Goal: Task Accomplishment & Management: Manage account settings

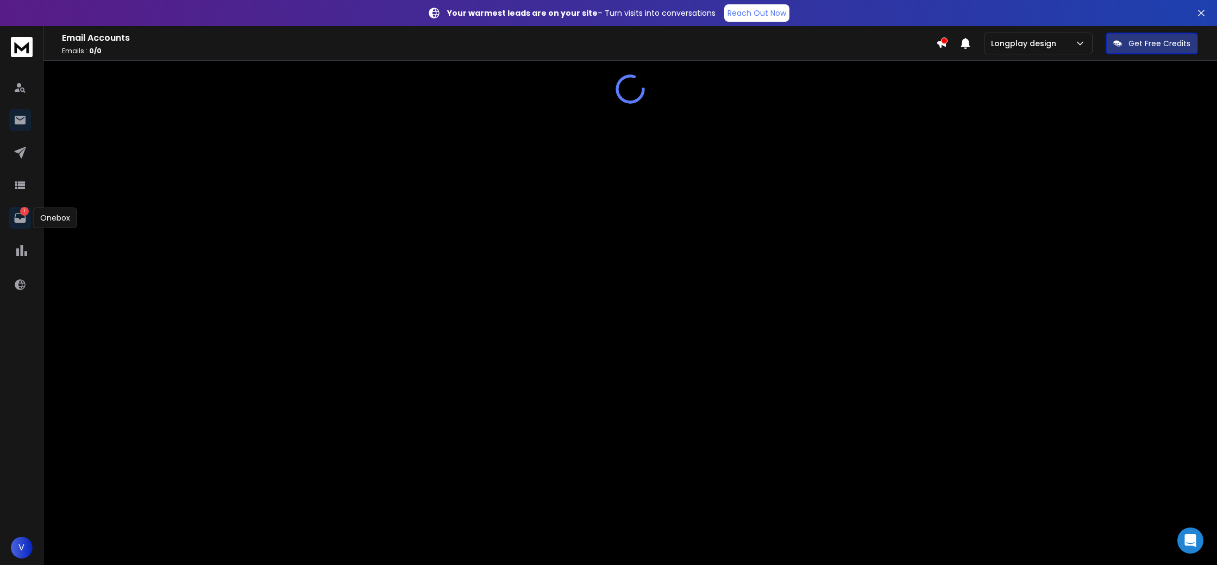
click at [28, 217] on link "1" at bounding box center [20, 218] width 22 height 22
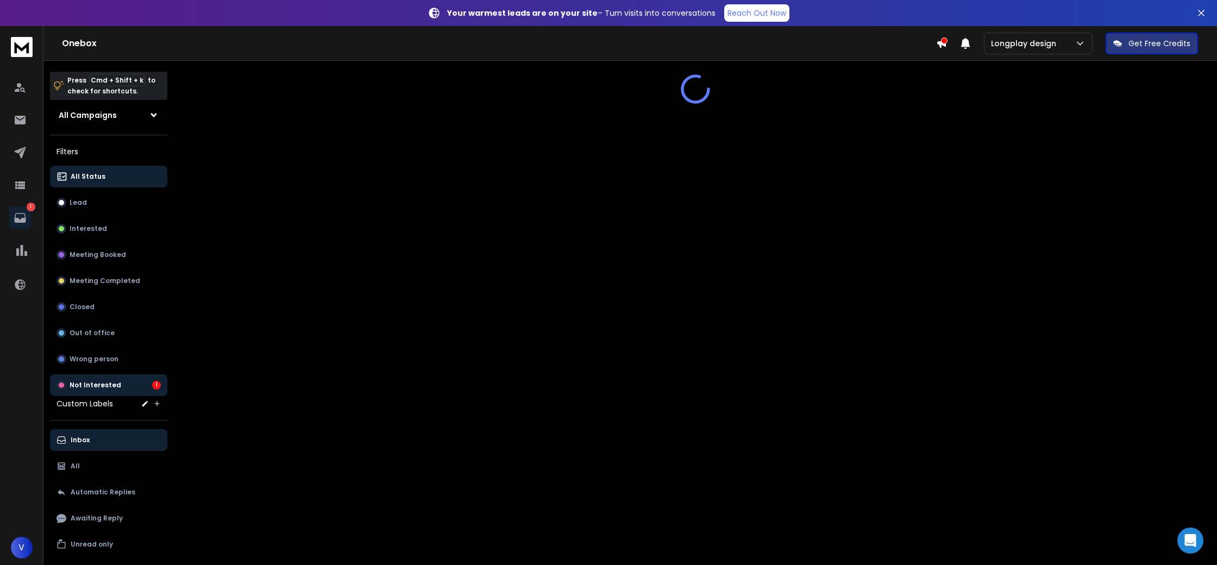
click at [102, 388] on p "Not Interested" at bounding box center [96, 385] width 52 height 9
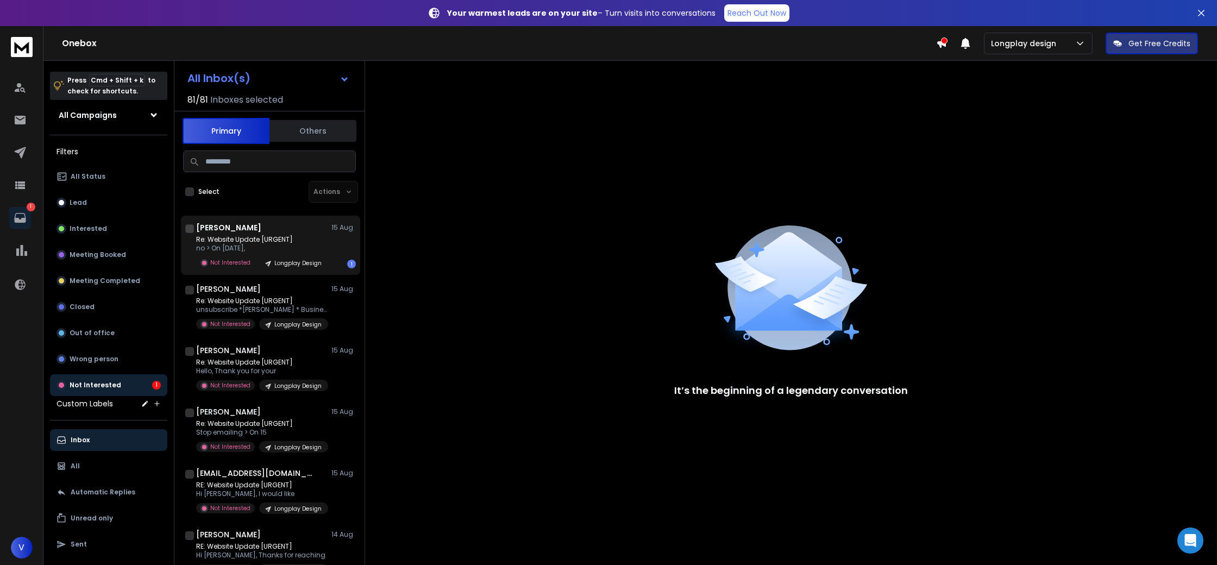
click at [246, 247] on p "no > On [DATE]," at bounding box center [261, 248] width 130 height 9
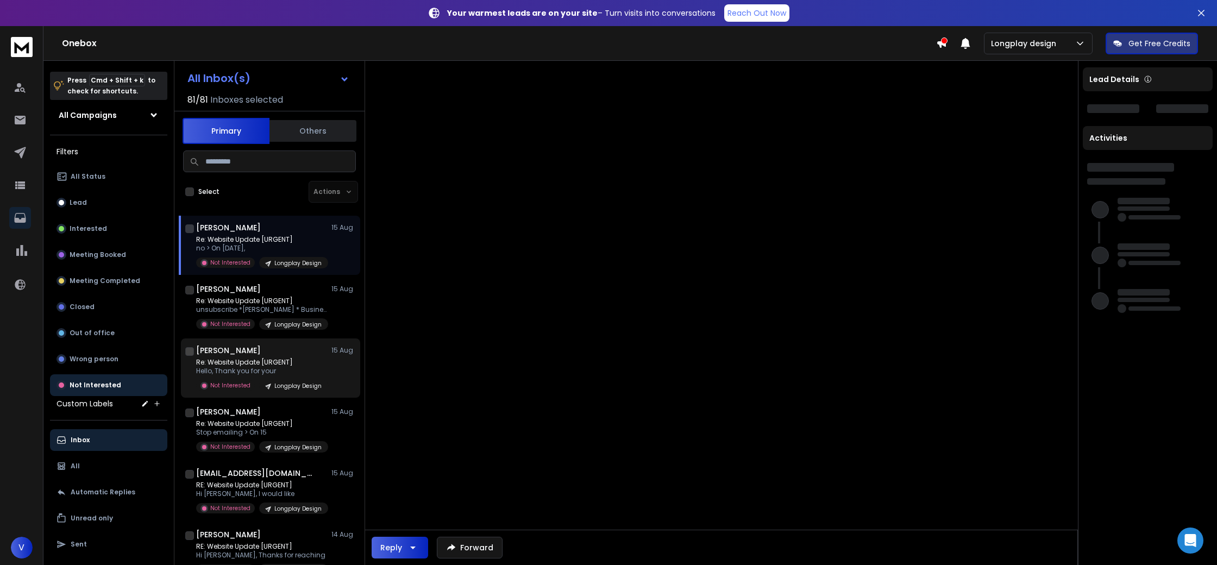
click at [273, 369] on p "Hello, Thank you for your" at bounding box center [261, 371] width 130 height 9
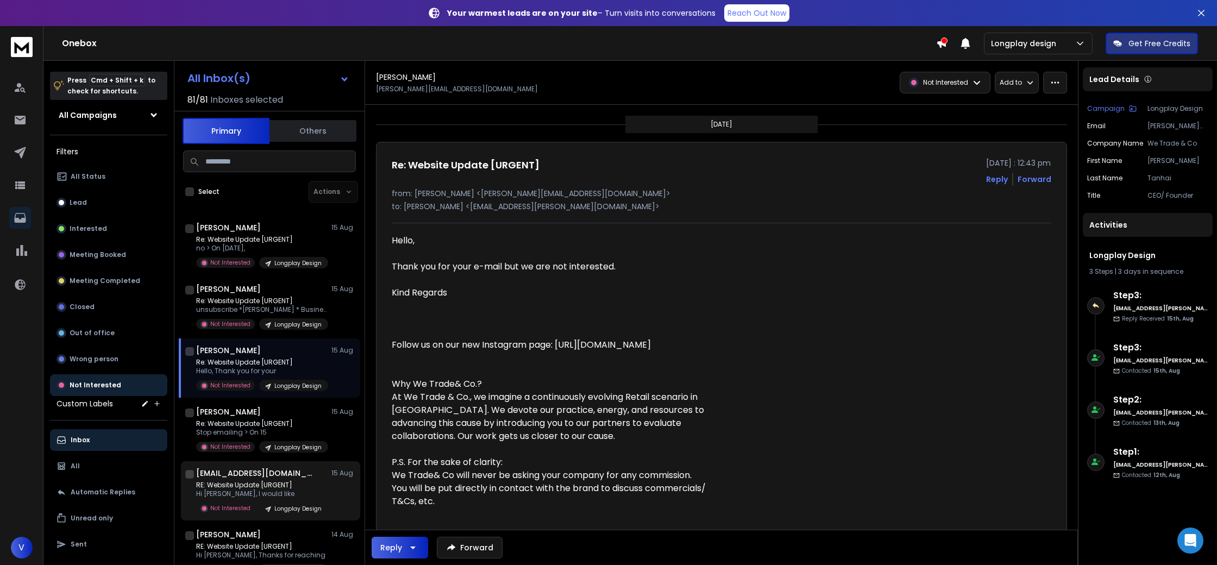
click at [282, 480] on div "[EMAIL_ADDRESS][DOMAIN_NAME] [DATE] RE: Website Update [URGENT] Hi [PERSON_NAME…" at bounding box center [276, 491] width 160 height 46
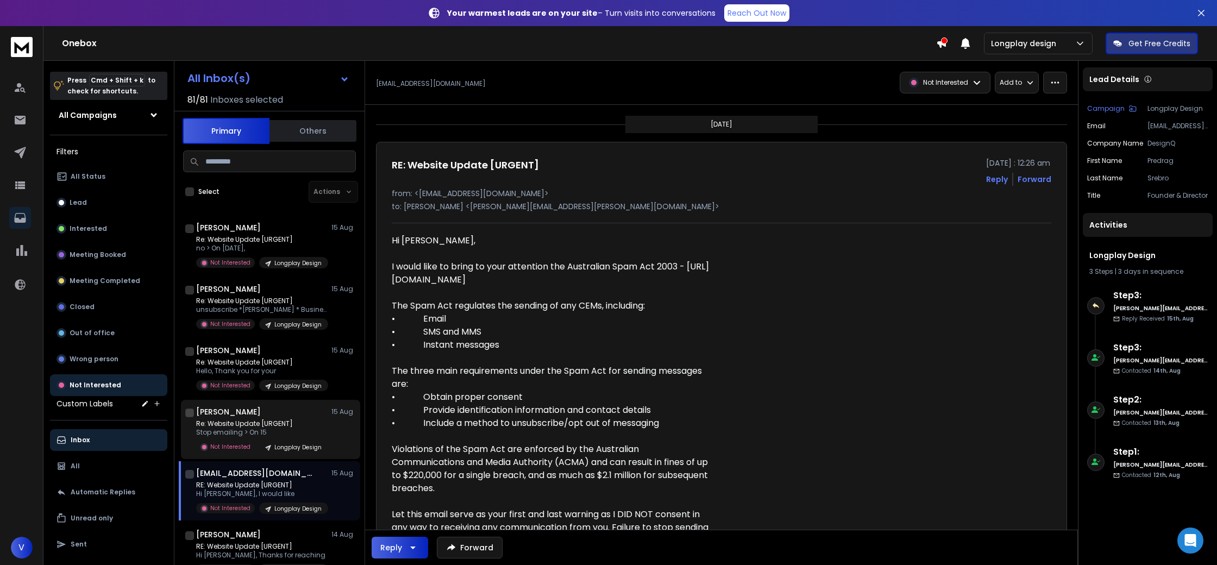
click at [270, 413] on div "[PERSON_NAME] [DATE]" at bounding box center [276, 412] width 160 height 11
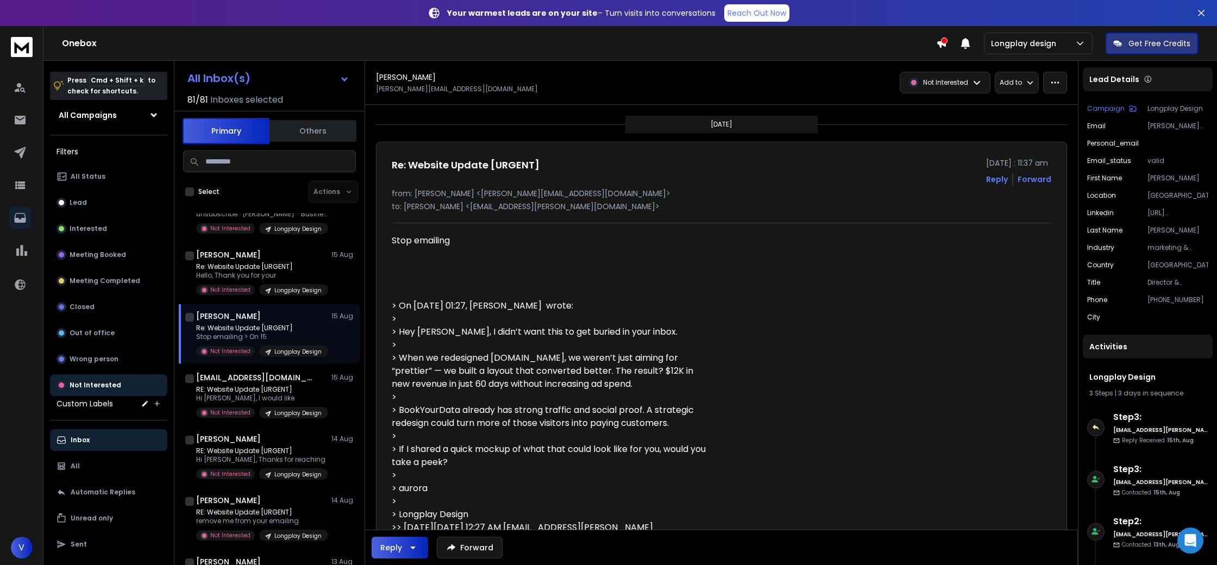
scroll to position [127, 0]
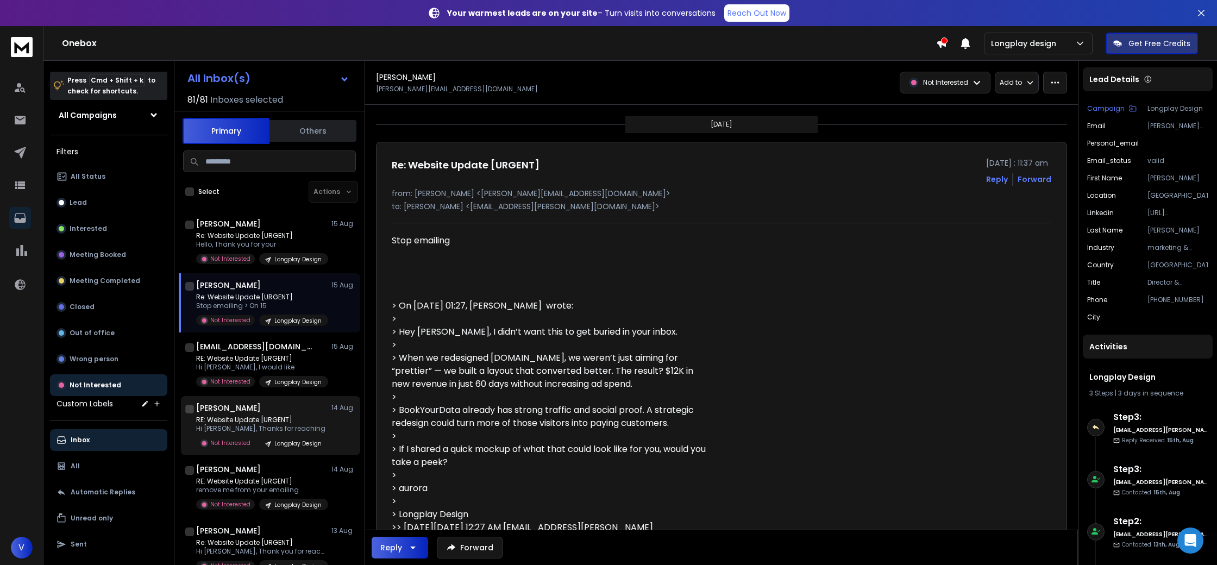
click at [274, 421] on p "RE: Website Update [URGENT]" at bounding box center [261, 420] width 130 height 9
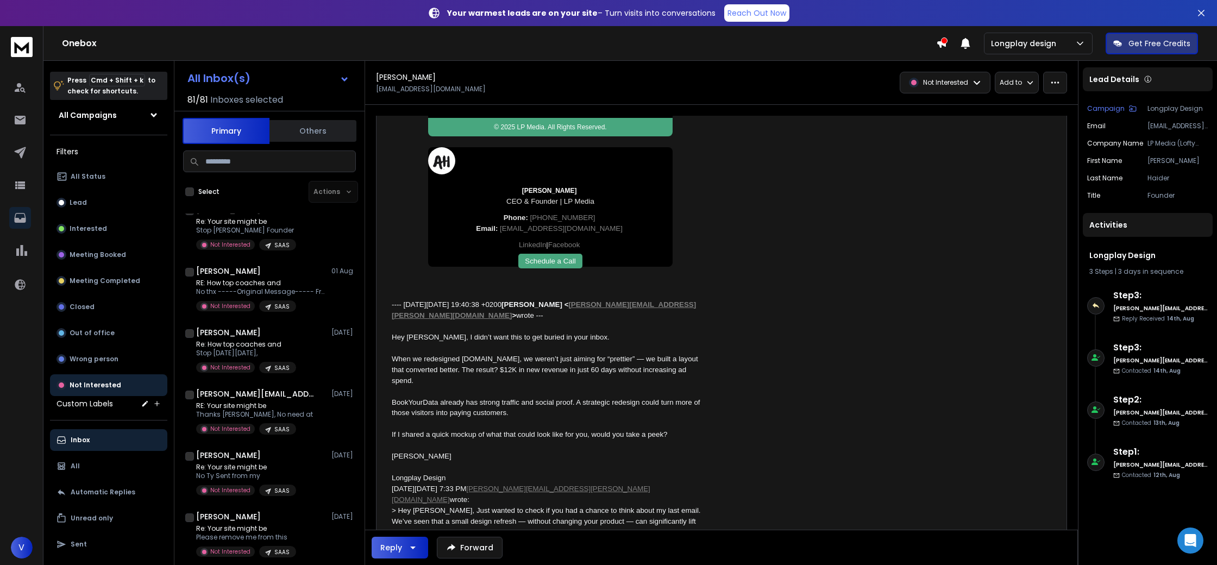
scroll to position [817, 0]
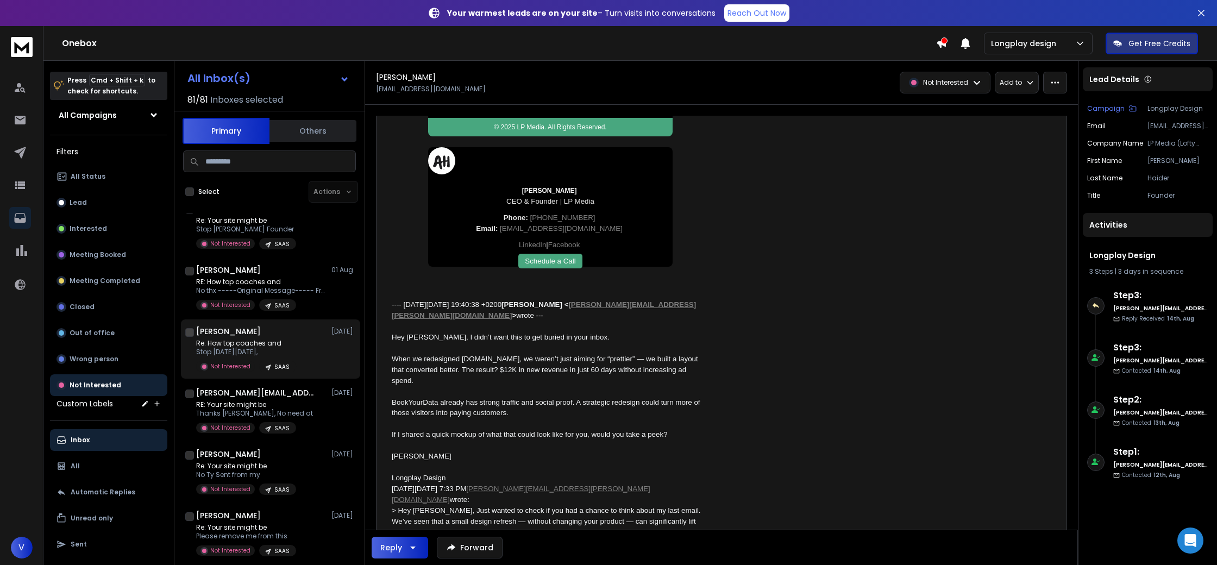
click at [307, 376] on div "[PERSON_NAME] [DATE] Re: How top coaches and Stop [DATE][DATE], Not Interested …" at bounding box center [270, 349] width 179 height 59
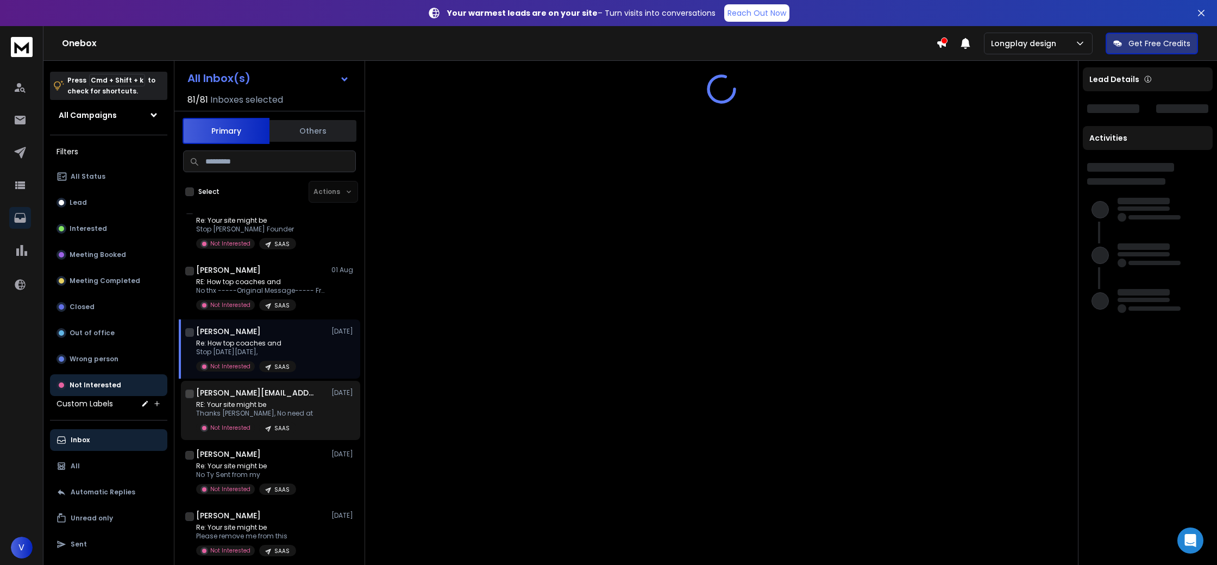
click at [303, 401] on div "RE: Your site might be Thanks [PERSON_NAME], No need at Not Interested SAAS" at bounding box center [276, 417] width 160 height 33
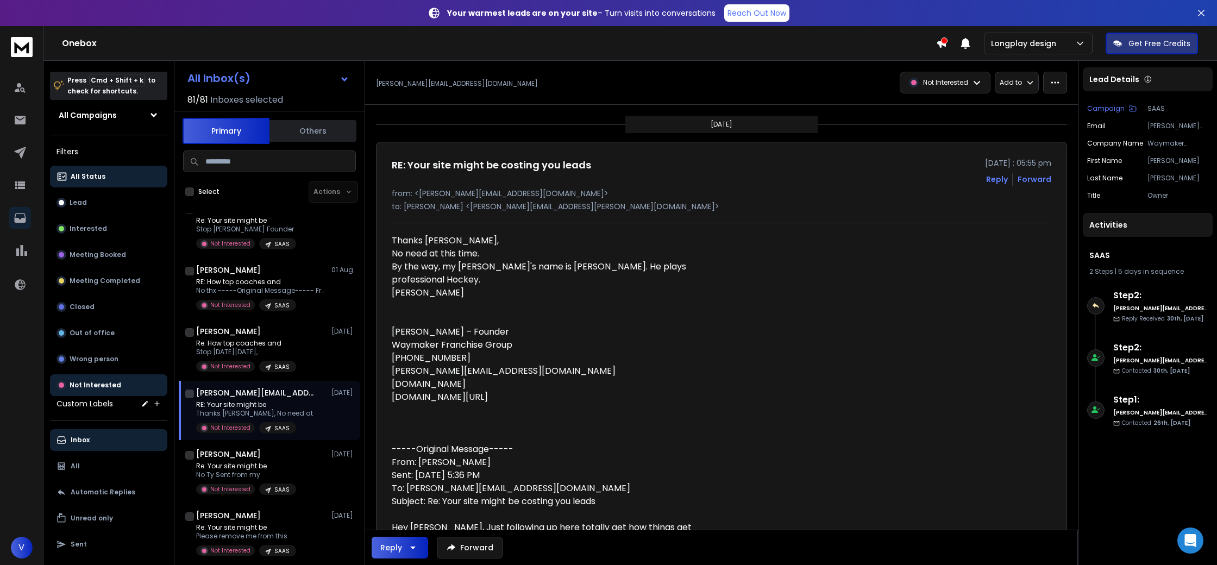
click at [98, 171] on div "All Status" at bounding box center [81, 176] width 49 height 11
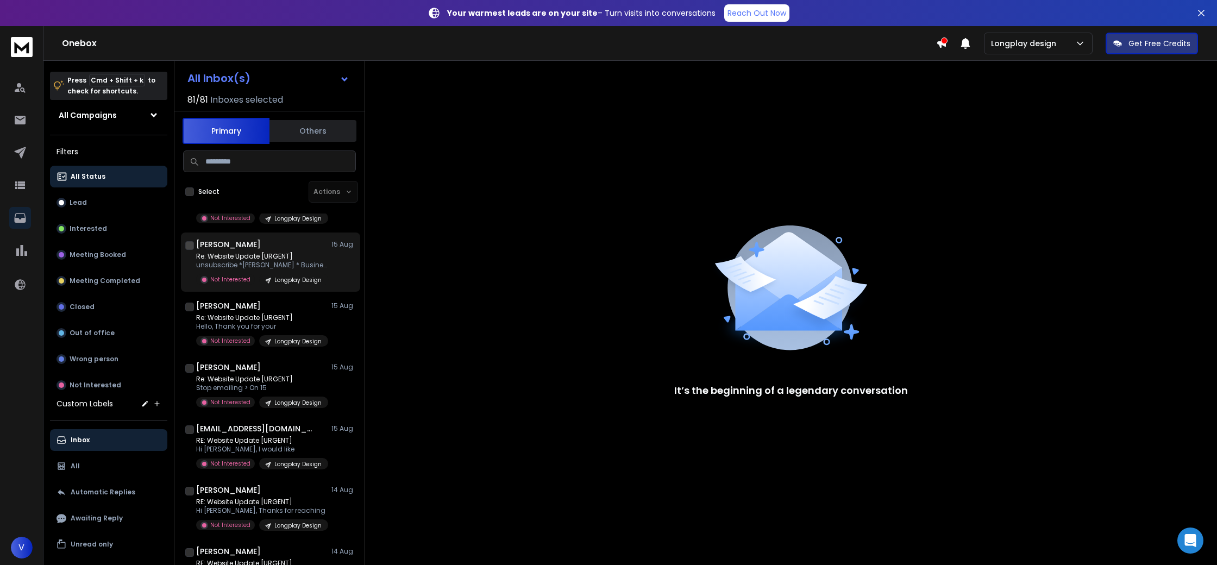
scroll to position [421, 0]
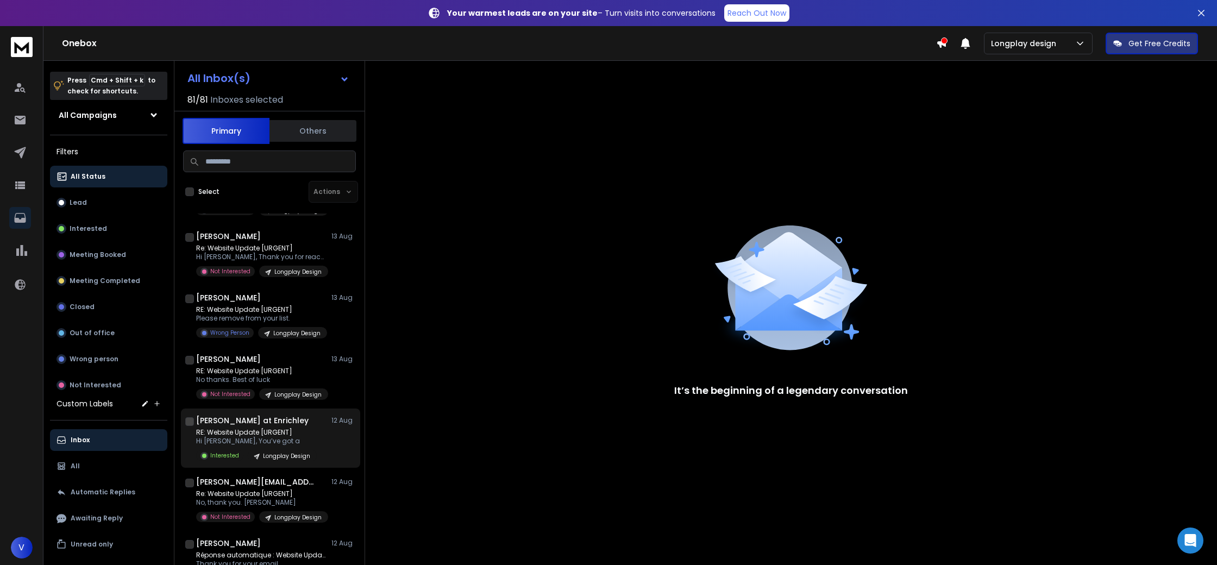
click at [330, 438] on div "RE: Website Update [URGENT] Hi [PERSON_NAME], You’ve got a Interested Longplay …" at bounding box center [276, 444] width 160 height 33
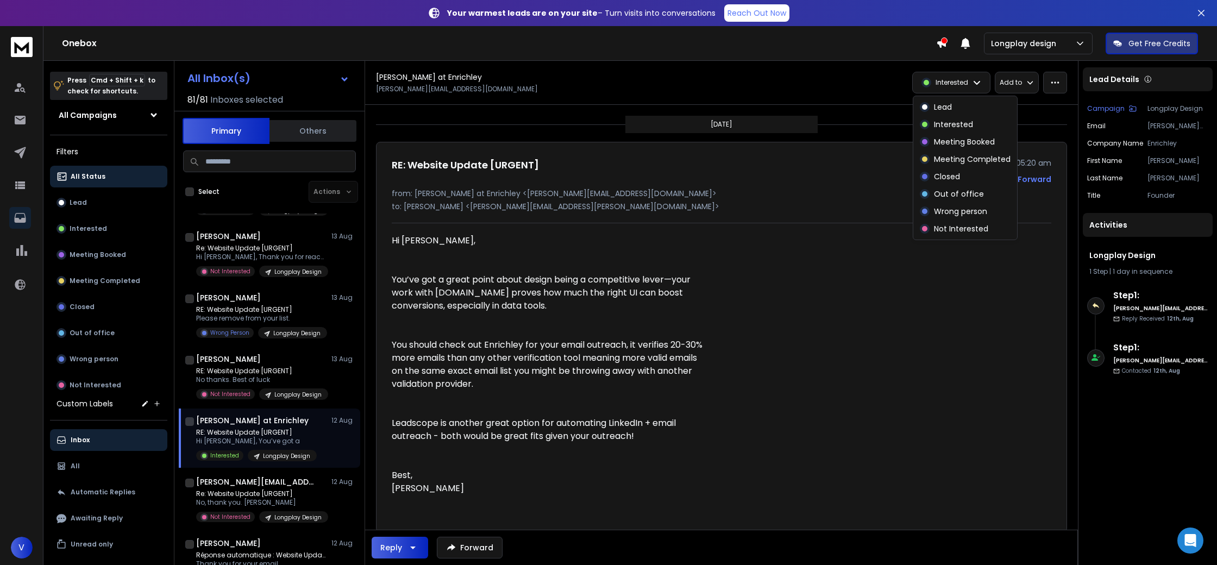
click at [957, 76] on div "Interested" at bounding box center [951, 82] width 77 height 21
click at [936, 232] on p "Not Interested" at bounding box center [961, 228] width 54 height 11
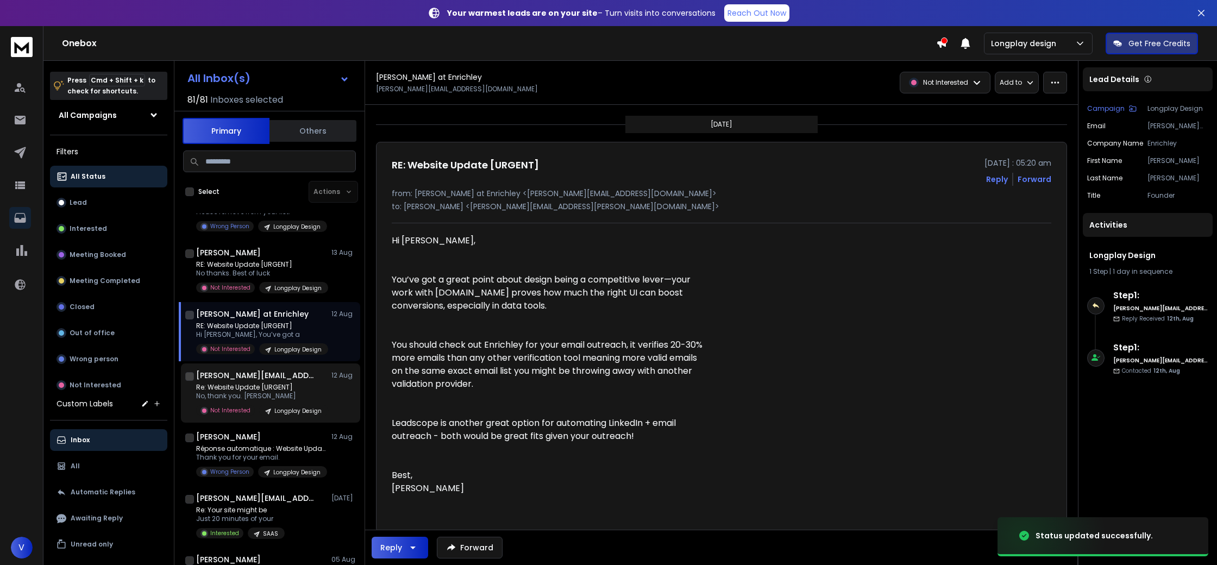
scroll to position [535, 0]
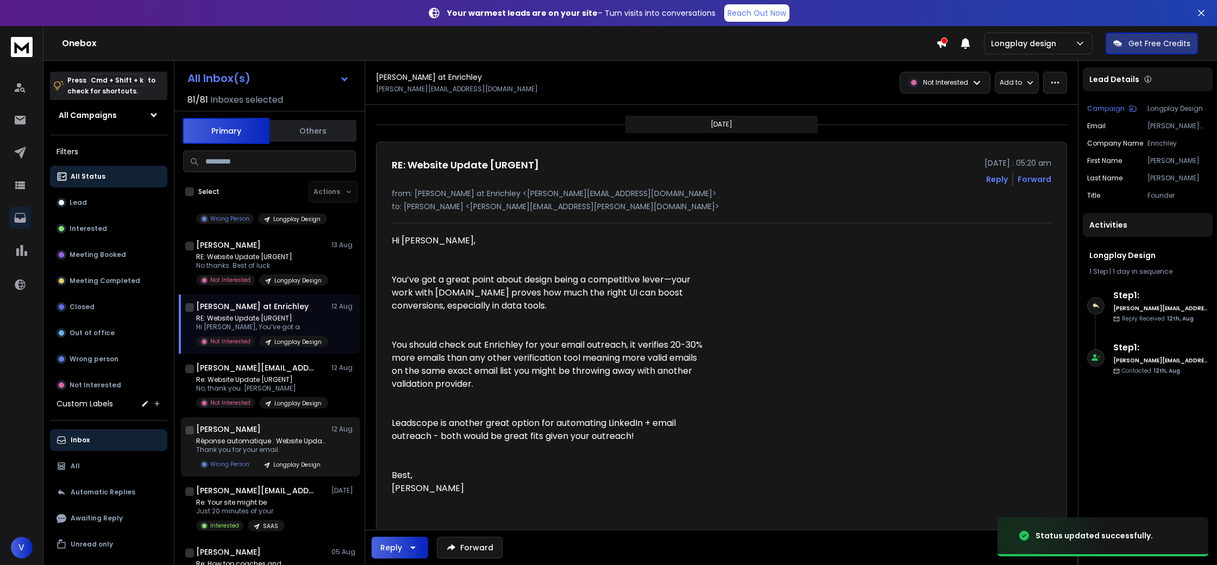
click at [310, 429] on div "[PERSON_NAME] [DATE]" at bounding box center [276, 429] width 160 height 11
